Goal: Task Accomplishment & Management: Use online tool/utility

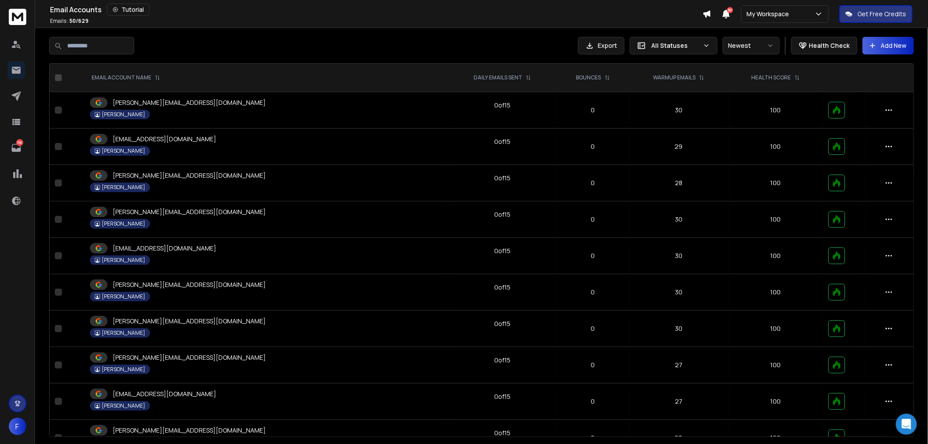
click at [107, 43] on input at bounding box center [91, 46] width 85 height 18
type input "******"
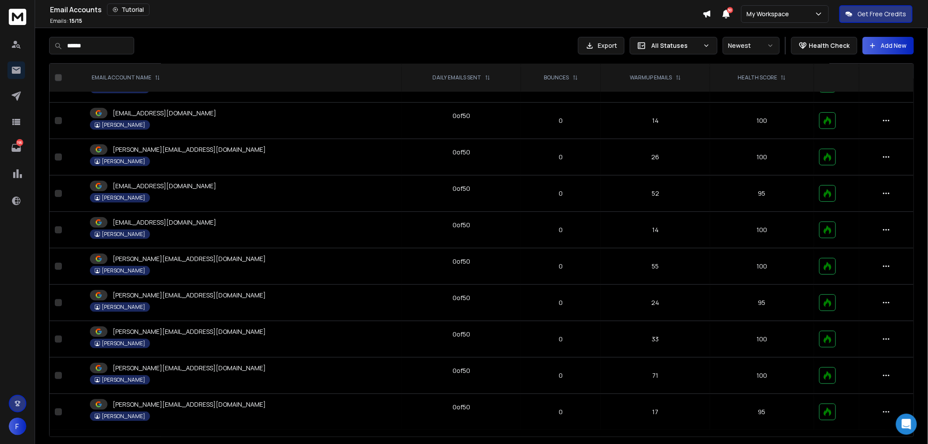
scroll to position [210, 0]
click at [12, 106] on div at bounding box center [17, 97] width 20 height 21
click at [13, 102] on link at bounding box center [16, 96] width 18 height 18
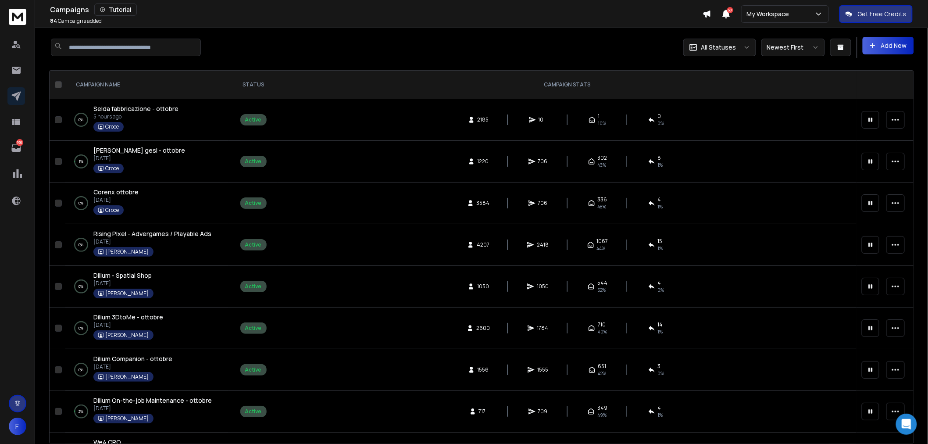
click at [169, 44] on input at bounding box center [126, 48] width 150 height 18
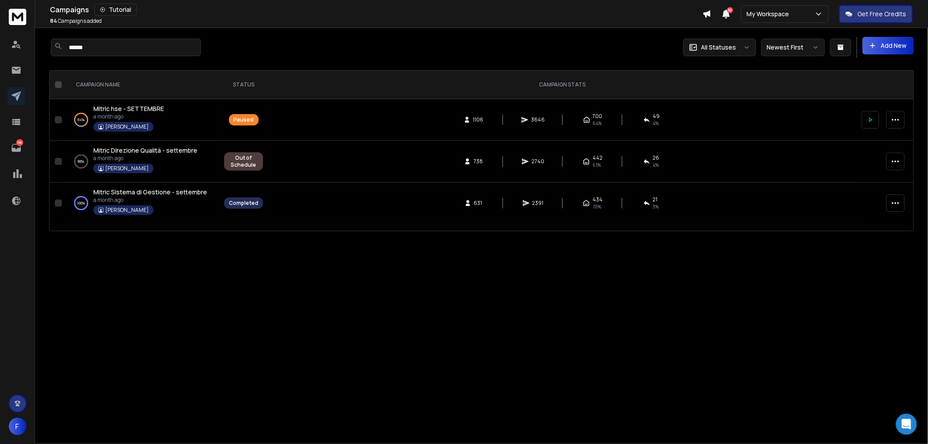
type input "******"
drag, startPoint x: 159, startPoint y: 208, endPoint x: 155, endPoint y: 208, distance: 4.4
click at [156, 208] on div "[PERSON_NAME]" at bounding box center [150, 210] width 114 height 10
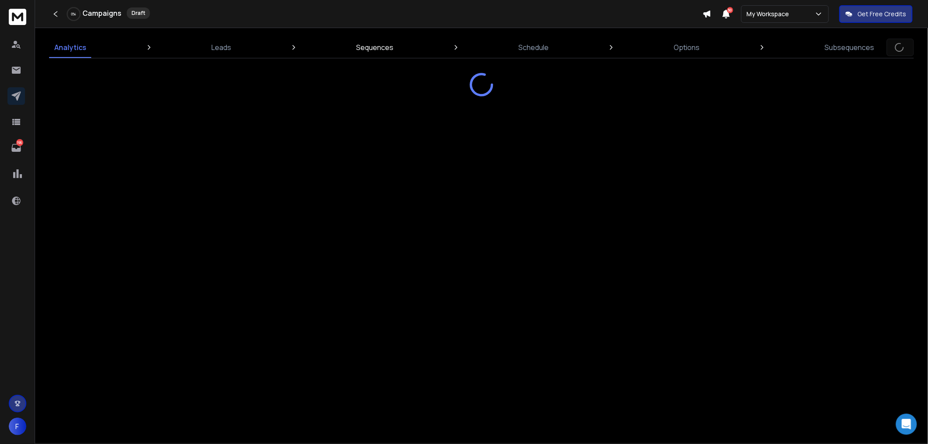
click at [378, 50] on p "Sequences" at bounding box center [374, 47] width 37 height 11
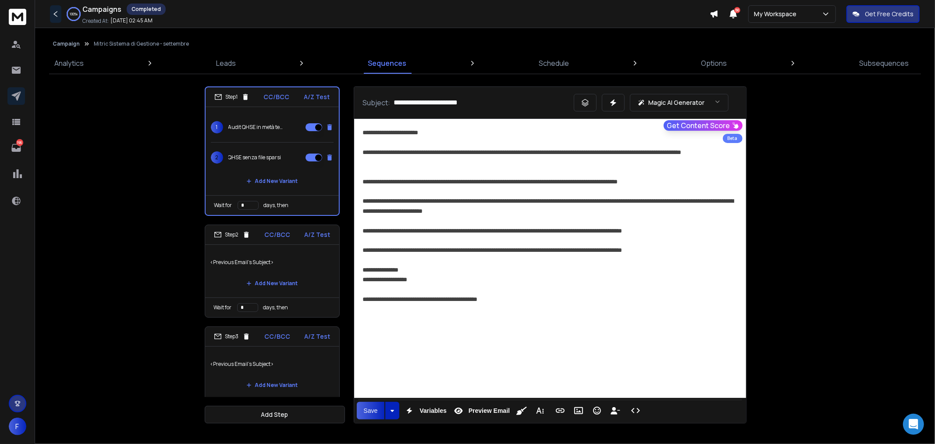
click at [55, 14] on icon at bounding box center [56, 14] width 8 height 8
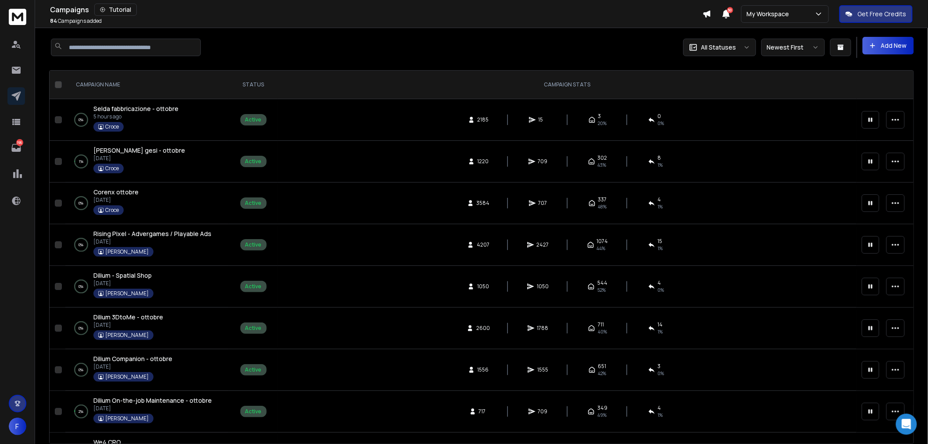
click at [103, 56] on input at bounding box center [126, 48] width 150 height 18
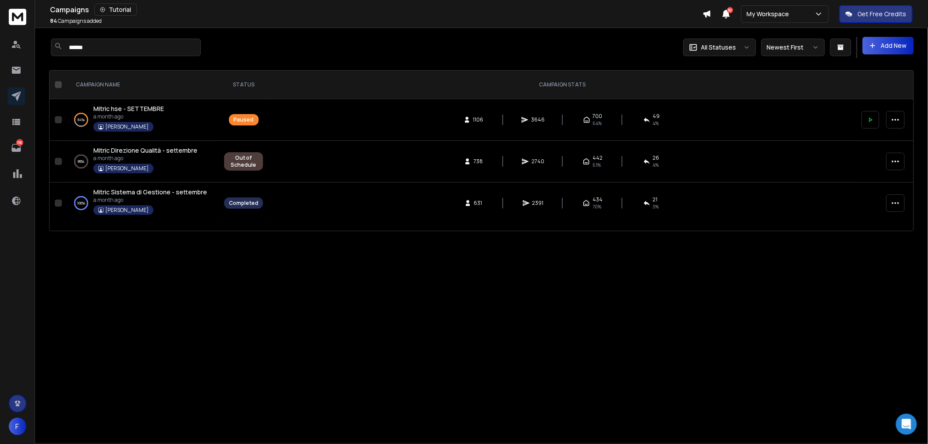
type input "******"
click at [665, 131] on td "1106 3646 700 64 % 49 4 %" at bounding box center [562, 120] width 588 height 42
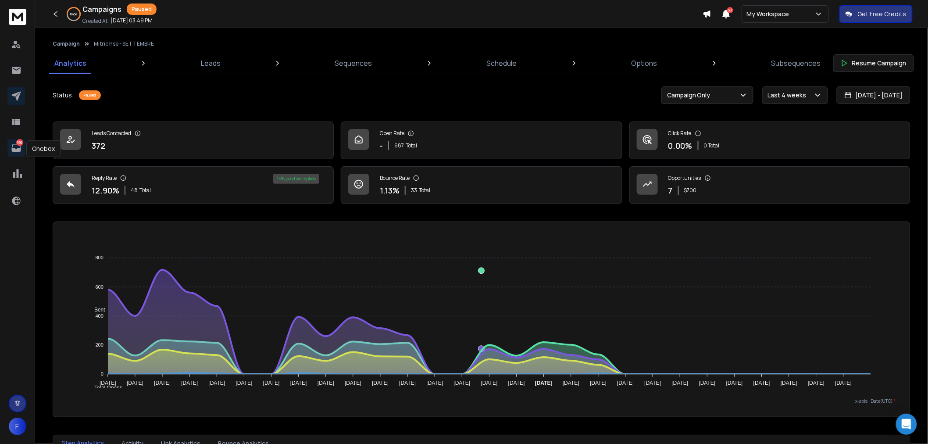
click at [21, 144] on p "196" at bounding box center [19, 142] width 7 height 7
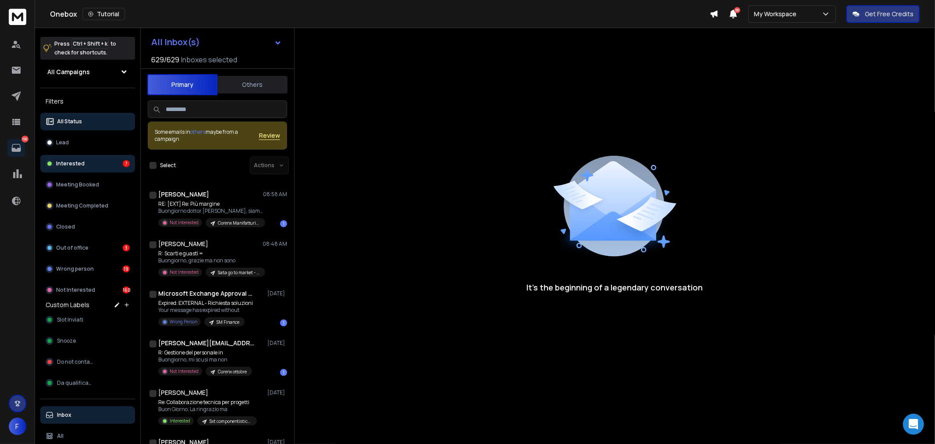
click at [83, 165] on button "Interested 7" at bounding box center [87, 164] width 95 height 18
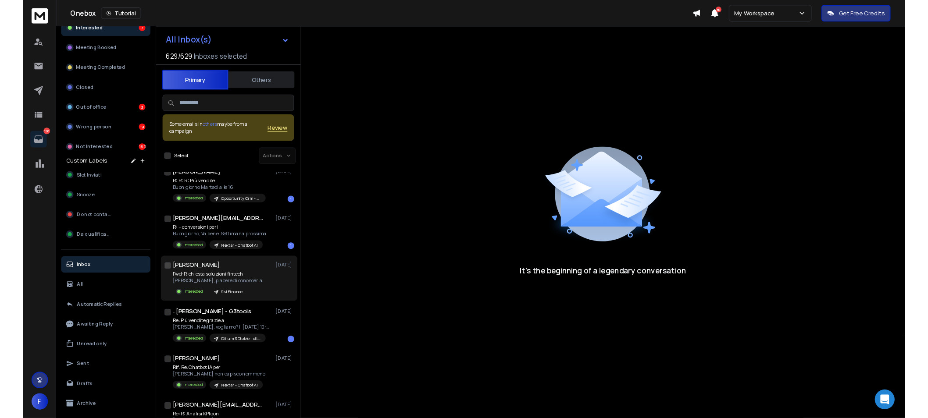
scroll to position [97, 0]
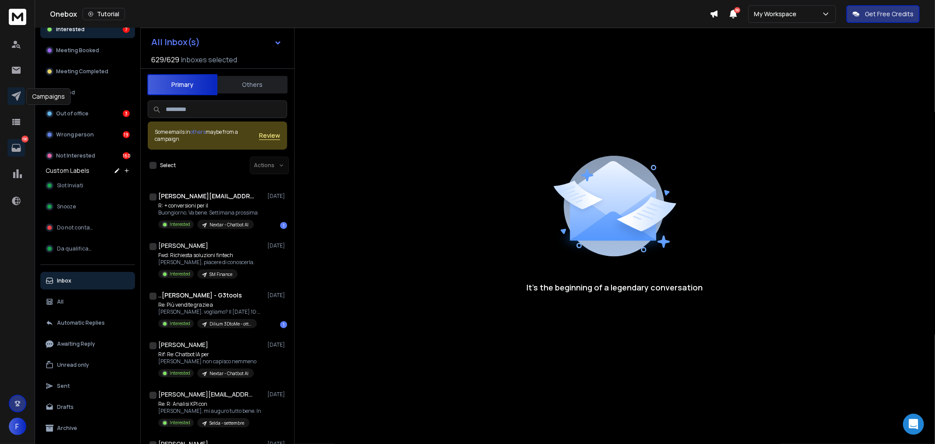
click at [14, 93] on icon at bounding box center [16, 96] width 11 height 11
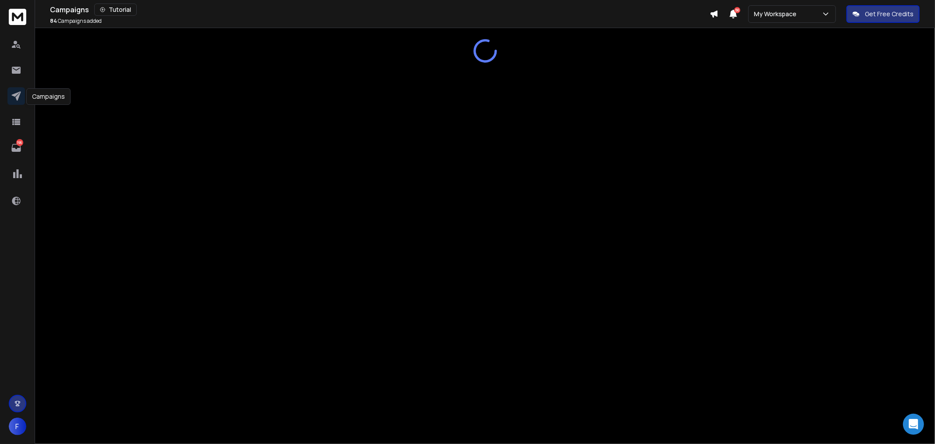
click at [14, 93] on icon at bounding box center [16, 96] width 11 height 11
